Goal: Task Accomplishment & Management: Manage account settings

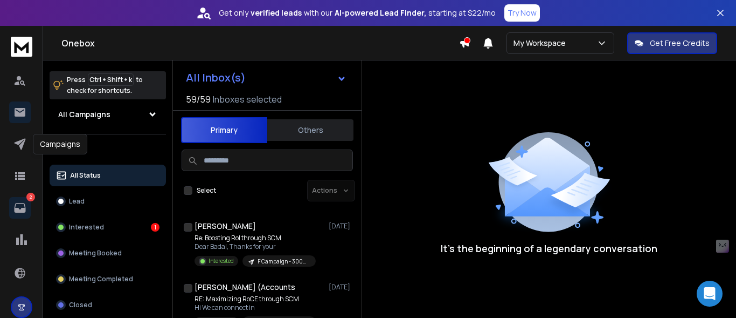
click at [18, 109] on icon at bounding box center [20, 112] width 11 height 9
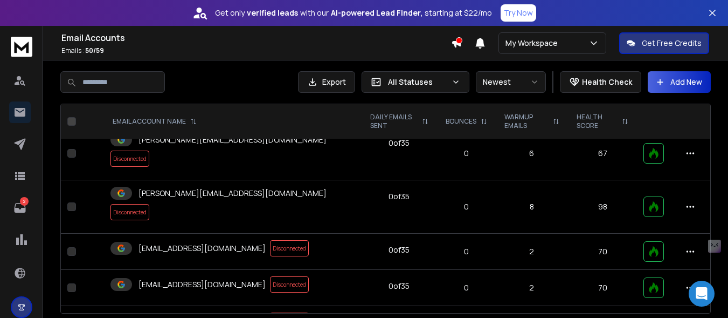
scroll to position [1659, 0]
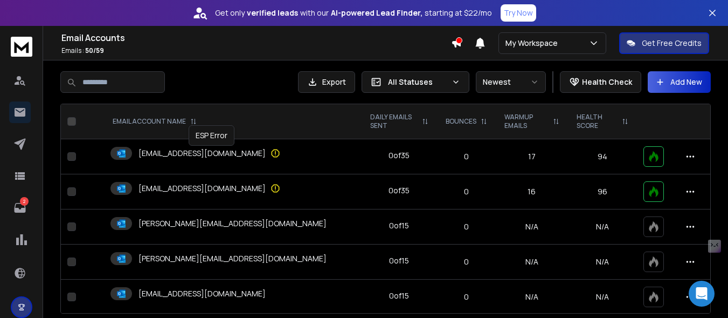
click at [270, 151] on icon at bounding box center [275, 153] width 11 height 11
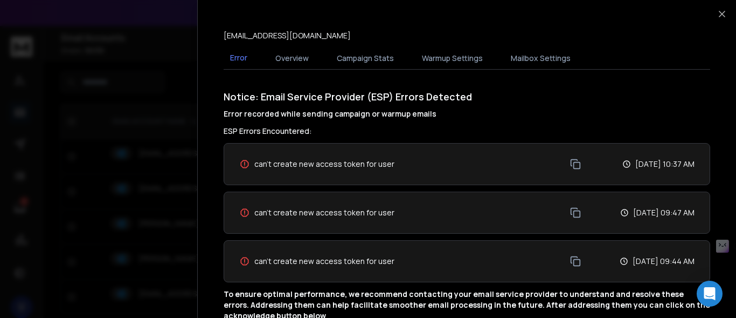
click at [156, 163] on div at bounding box center [368, 159] width 736 height 318
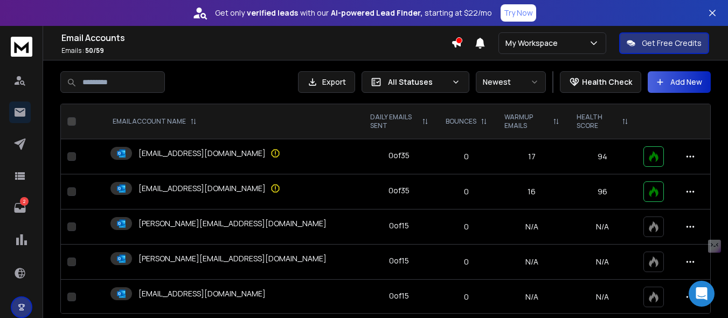
click at [335, 43] on h1 "Email Accounts" at bounding box center [256, 37] width 390 height 13
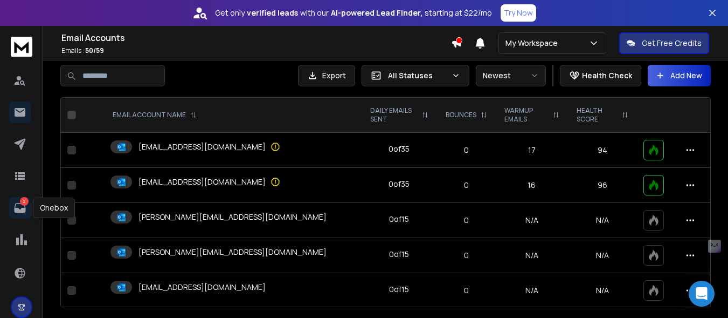
click at [19, 209] on icon at bounding box center [19, 207] width 13 height 13
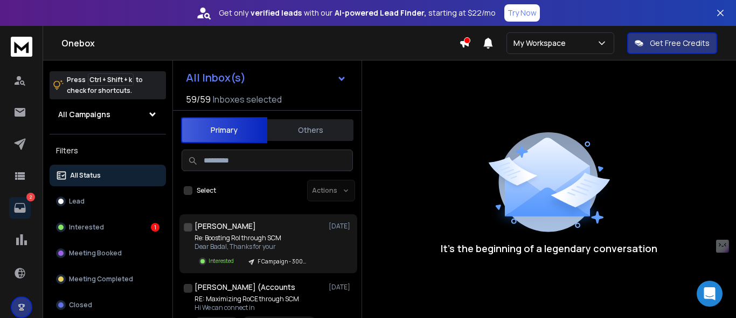
click at [252, 241] on p "Re: Boosting RoI through SCM" at bounding box center [255, 237] width 121 height 9
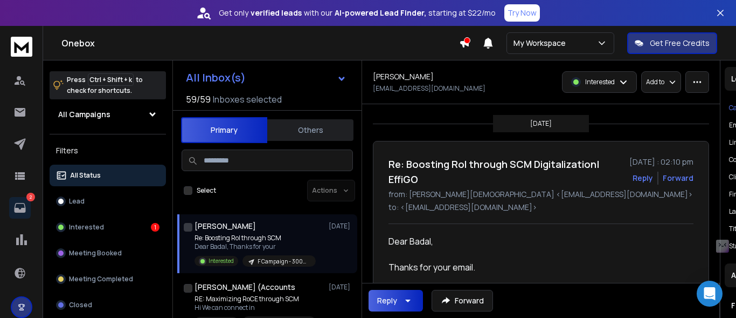
click at [526, 249] on div at bounding box center [537, 253] width 296 height 13
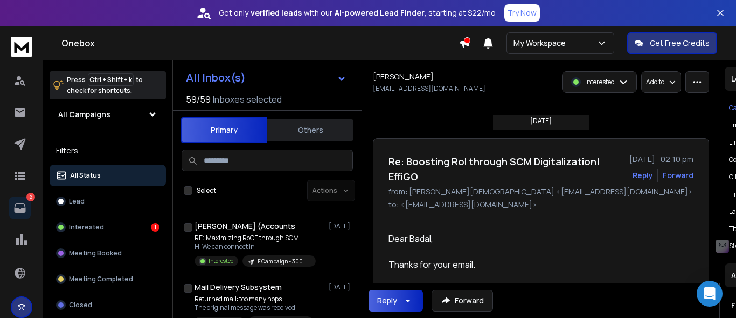
scroll to position [65, 0]
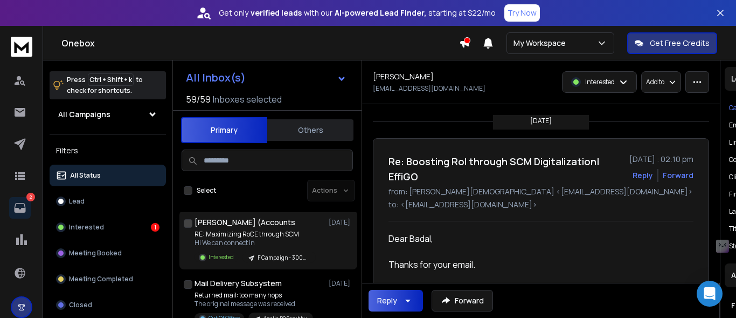
click at [327, 236] on div "RE: Maximizing RoCE through SCM Hi We can connect in Interested F Campaign - 30…" at bounding box center [274, 246] width 158 height 33
